Goal: Task Accomplishment & Management: Manage account settings

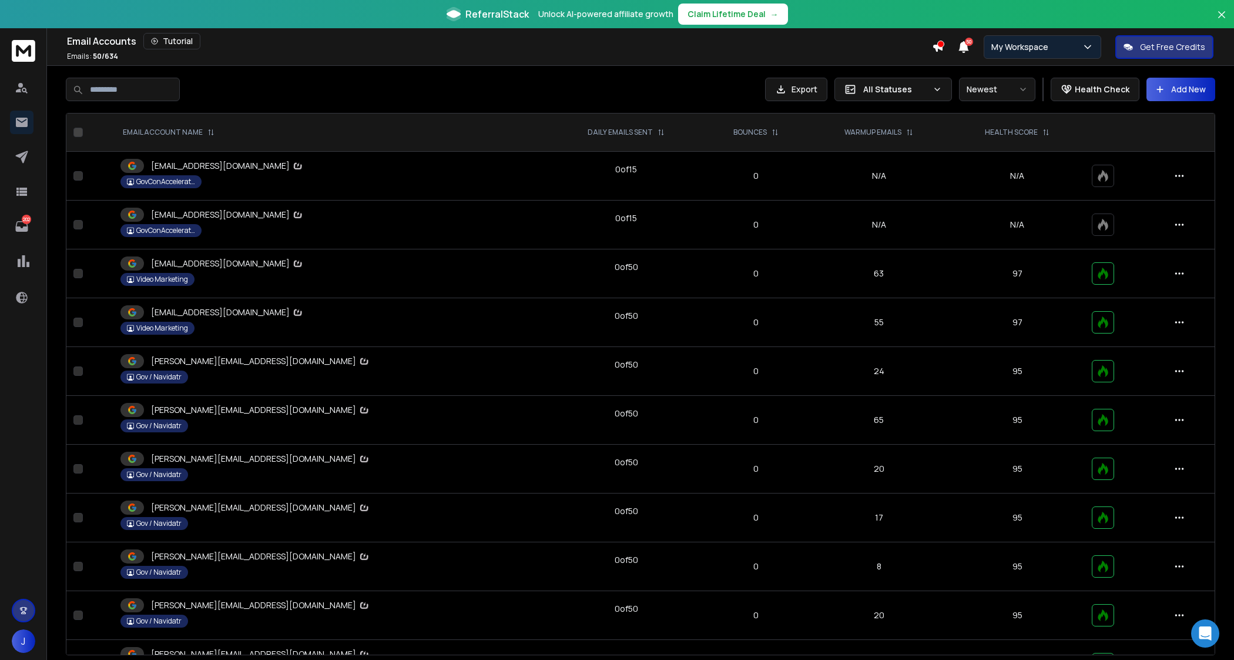
click at [1043, 36] on button "My Workspace" at bounding box center [1043, 47] width 118 height 24
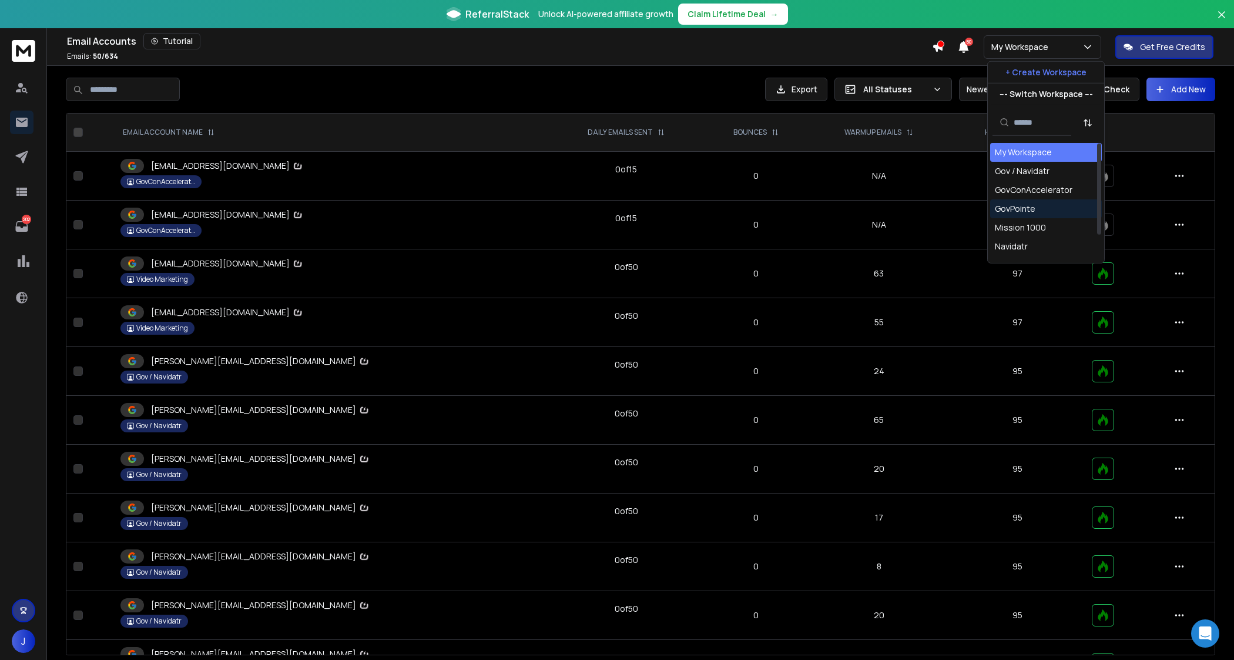
click at [1029, 210] on div "GovPointe" at bounding box center [1015, 209] width 41 height 12
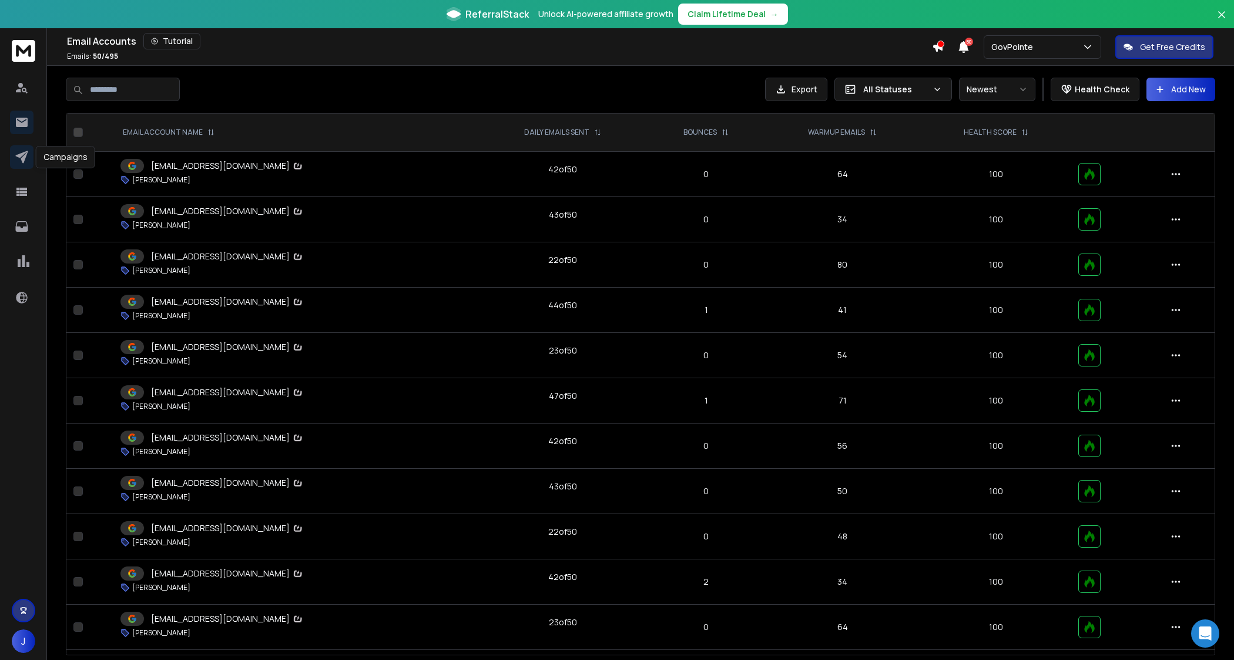
click at [31, 161] on link at bounding box center [22, 157] width 24 height 24
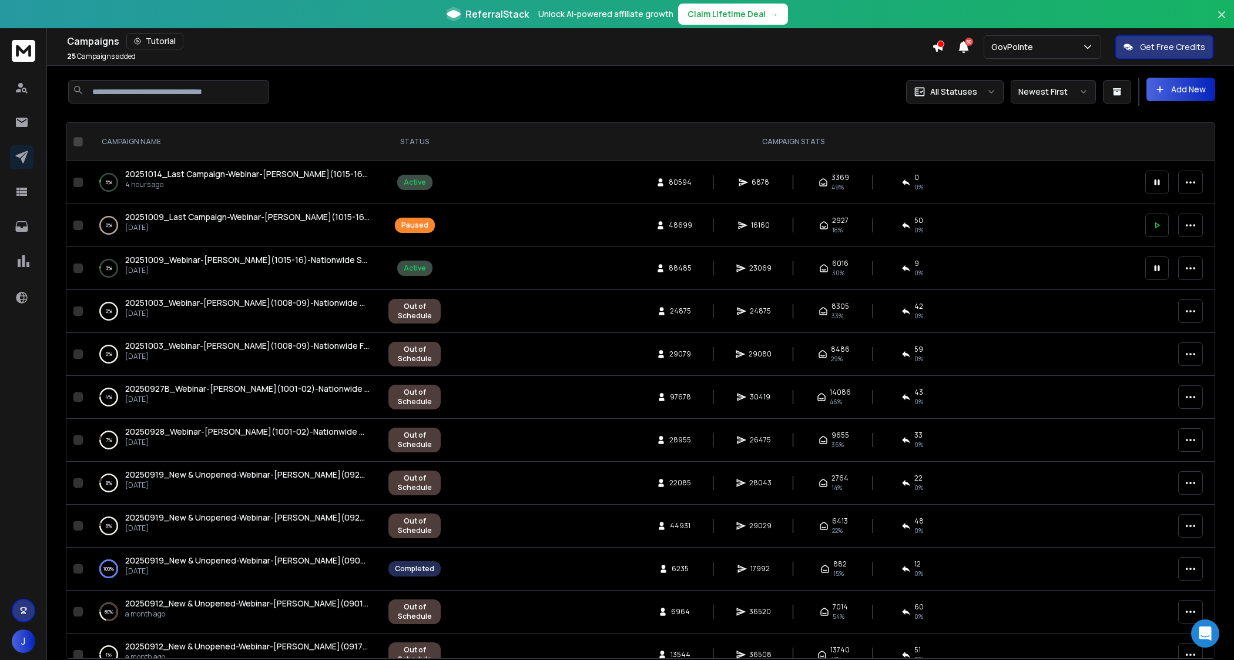
click at [240, 179] on link "20251014_Last Campaign-Webinar-Dan(1015-16)-Nationwide Facility Support Contrac…" at bounding box center [247, 174] width 245 height 12
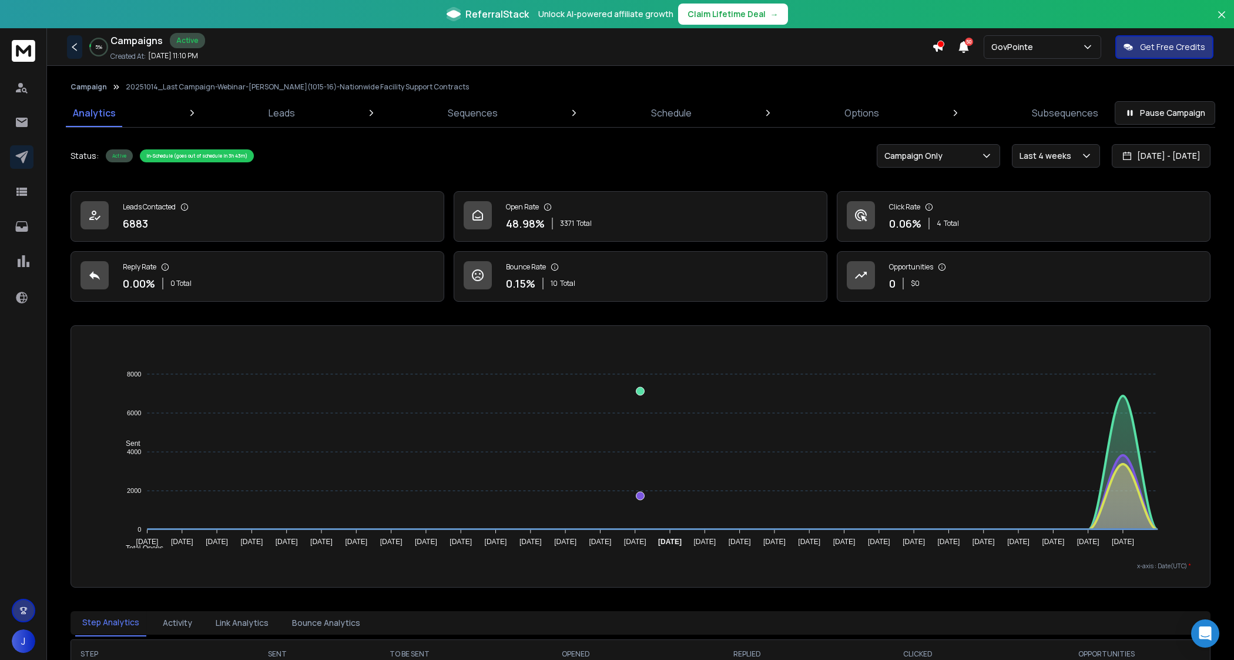
click at [75, 52] on icon at bounding box center [74, 47] width 11 height 11
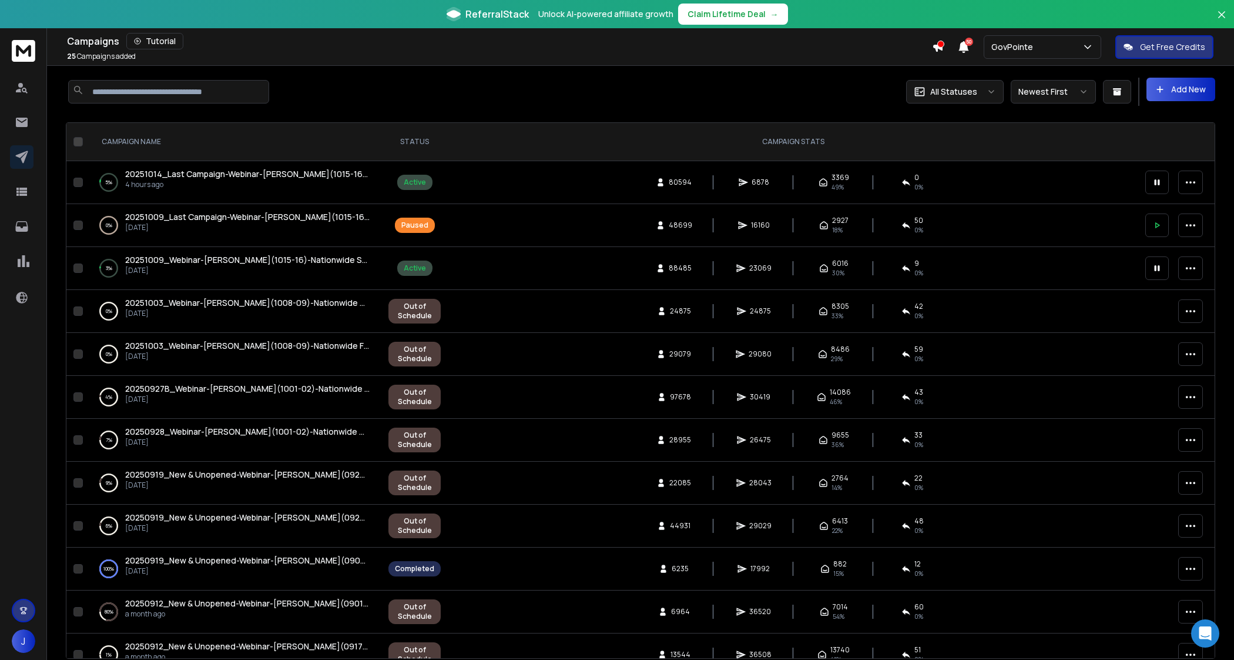
click at [326, 263] on span "20251009_Webinar-Mike(1015-16)-Nationwide Security Service Contracts" at bounding box center [293, 259] width 337 height 11
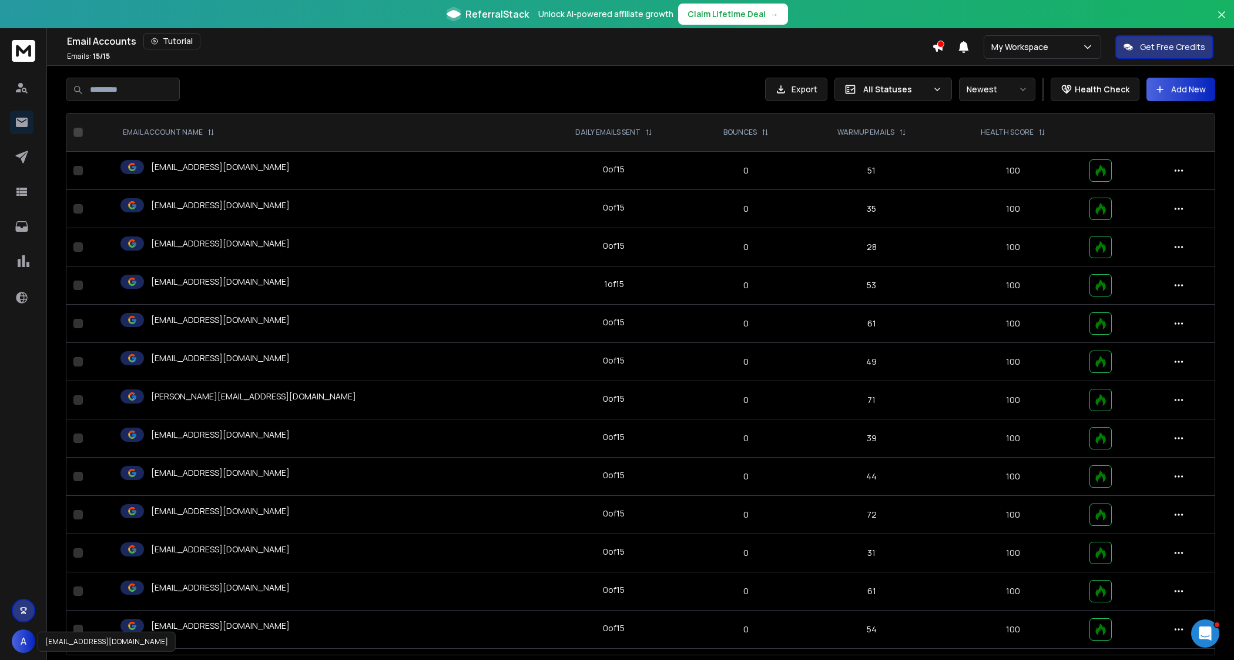
click at [25, 637] on span "A" at bounding box center [24, 641] width 24 height 24
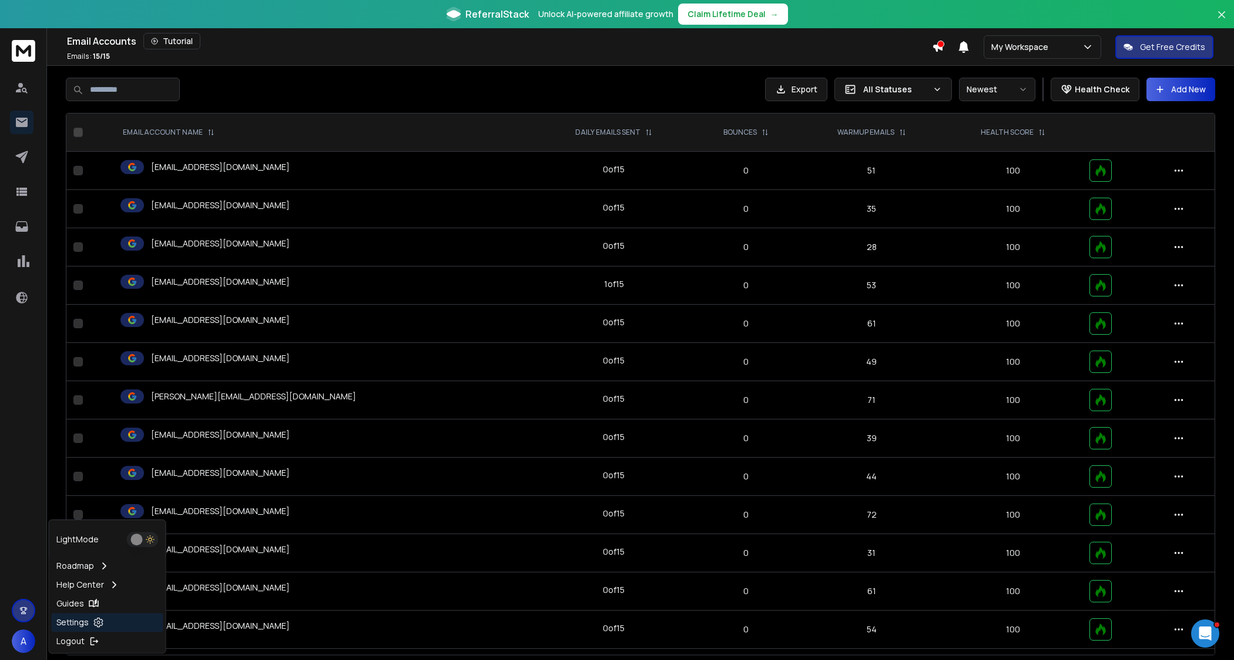
click at [124, 626] on div "Settings" at bounding box center [108, 621] width 112 height 19
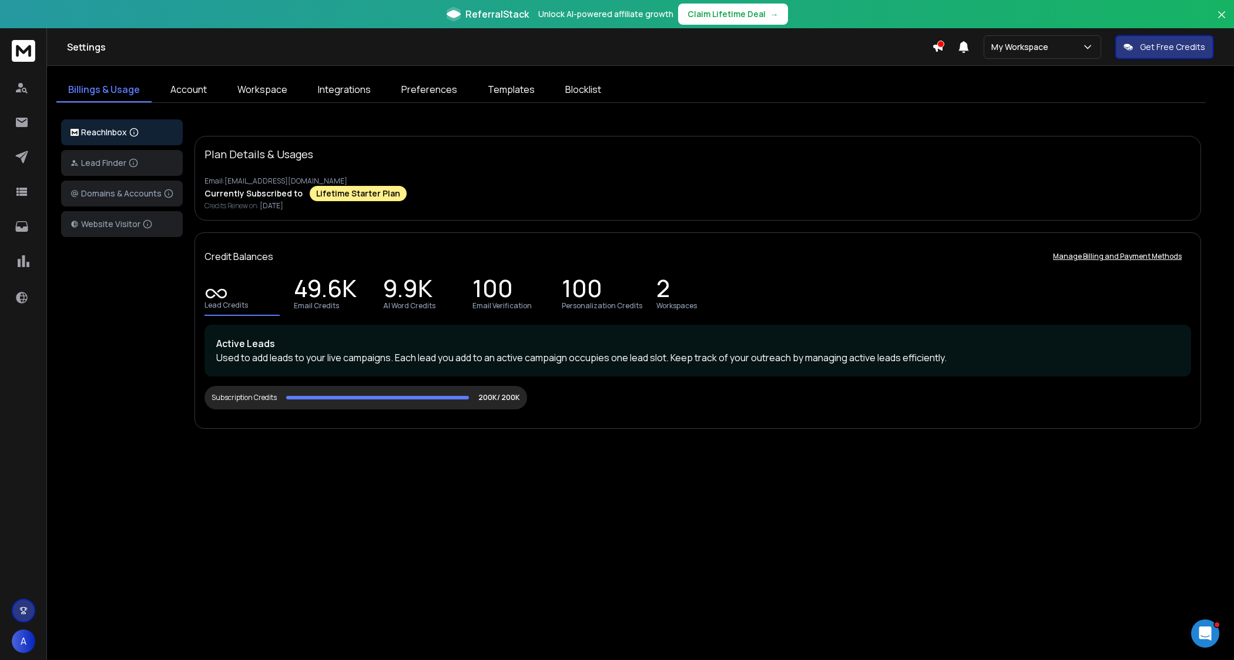
click at [1095, 253] on p "Manage Billing and Payment Methods" at bounding box center [1117, 256] width 129 height 9
click at [1171, 51] on p "Get Free Credits" at bounding box center [1172, 47] width 65 height 12
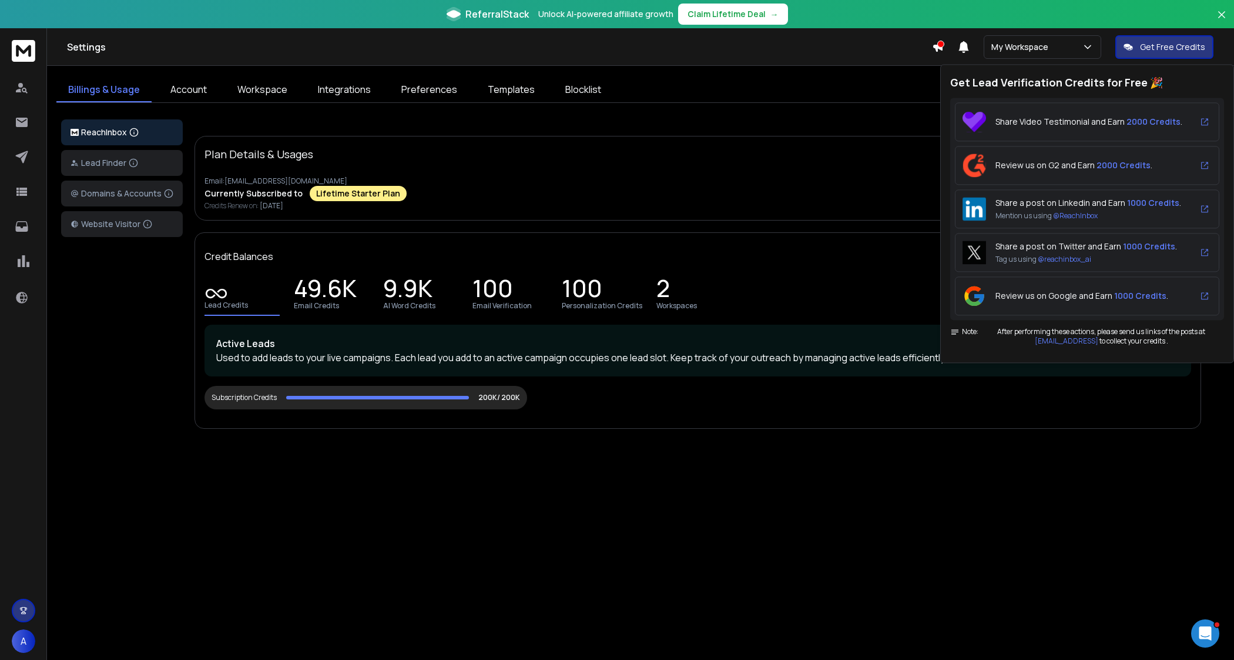
click at [1208, 163] on icon at bounding box center [1204, 164] width 9 height 9
click at [1210, 291] on link "Review us on Google and Earn 1000 Credits ." at bounding box center [1087, 295] width 265 height 39
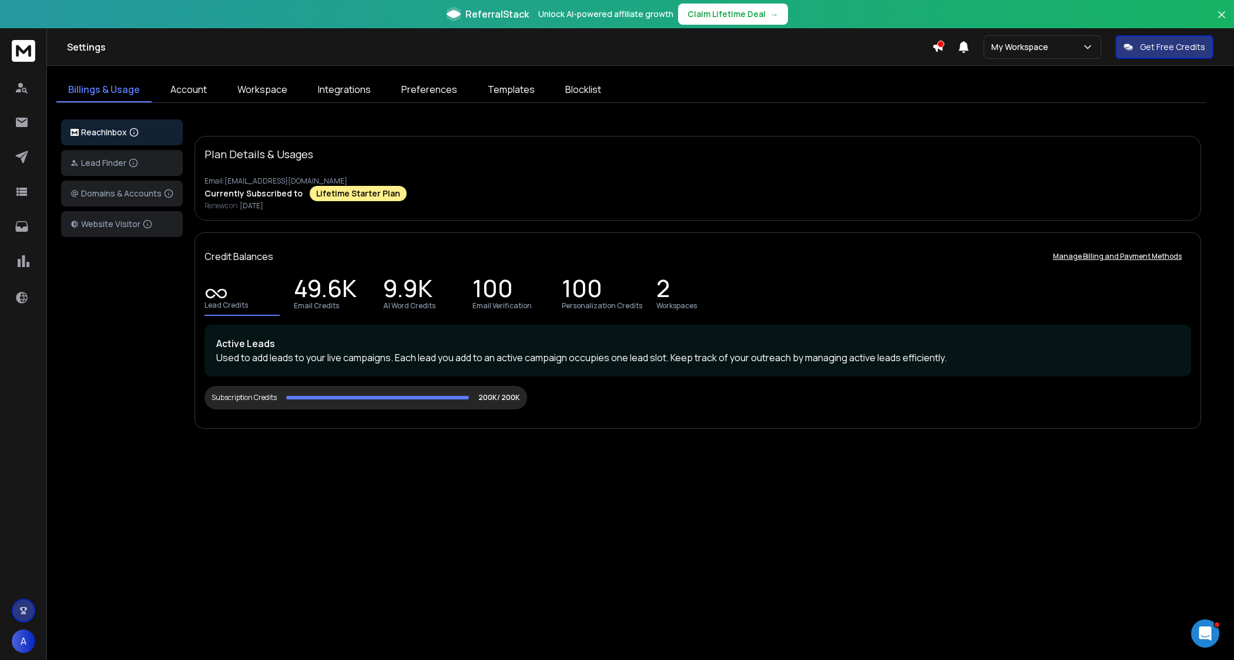
click at [146, 192] on button "Domains & Accounts" at bounding box center [122, 193] width 122 height 26
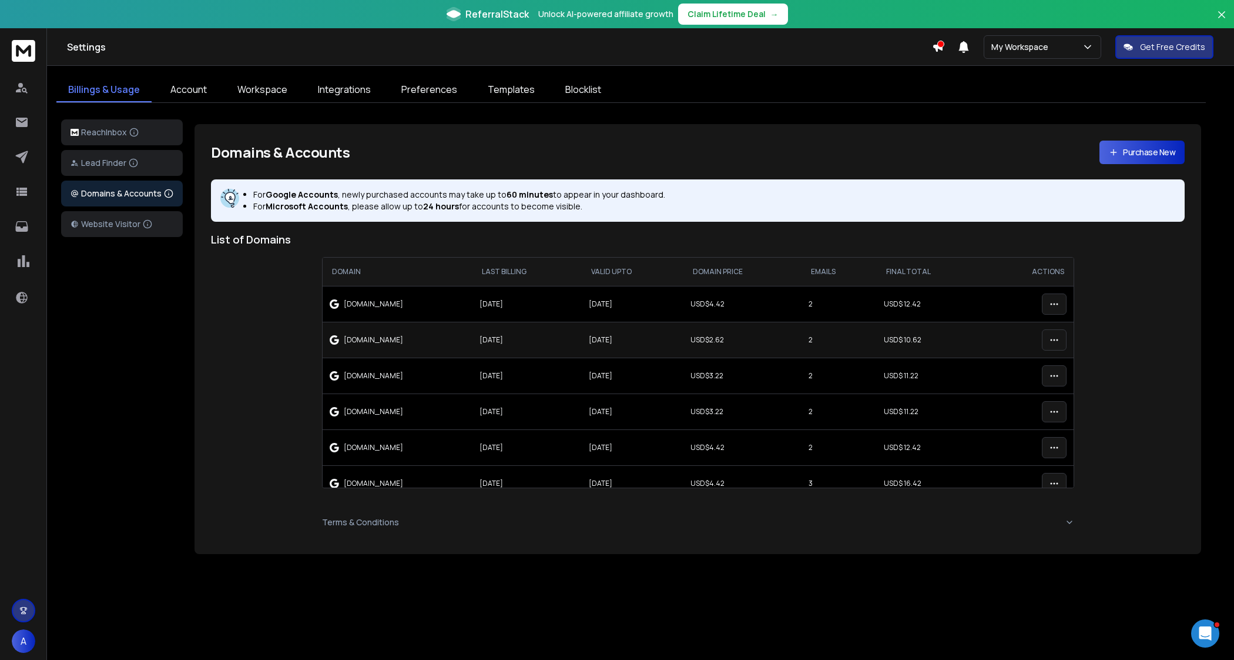
scroll to position [47, 0]
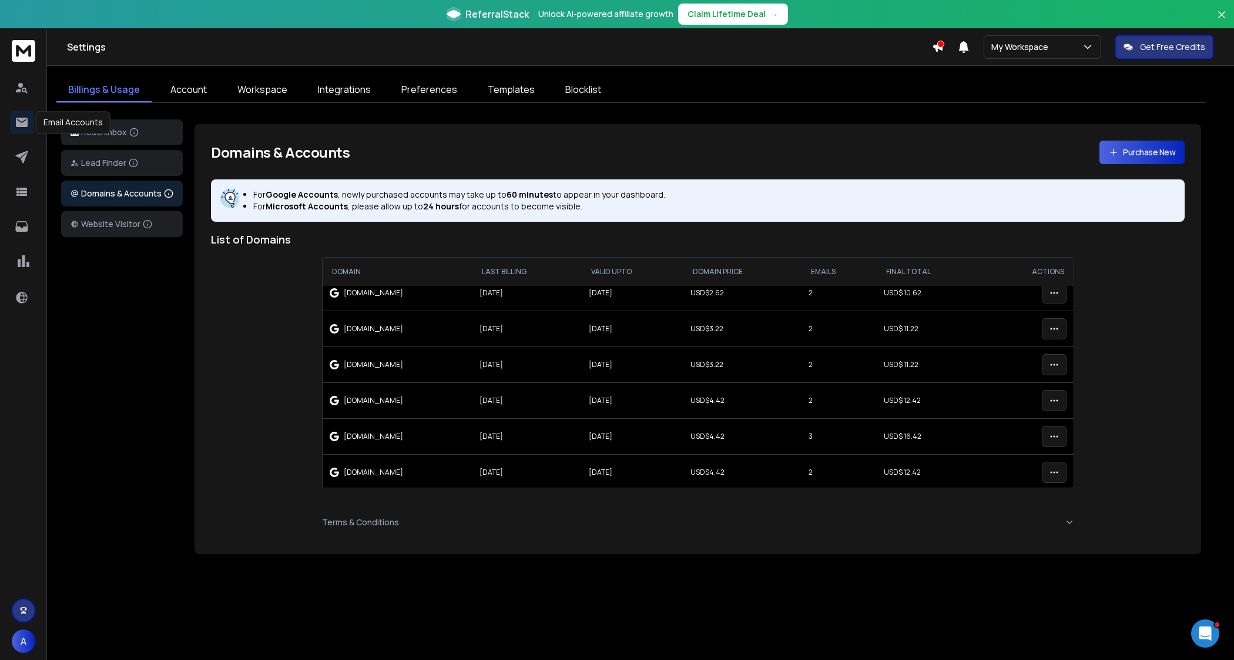
click at [25, 117] on icon at bounding box center [22, 122] width 14 height 14
